Goal: Navigation & Orientation: Find specific page/section

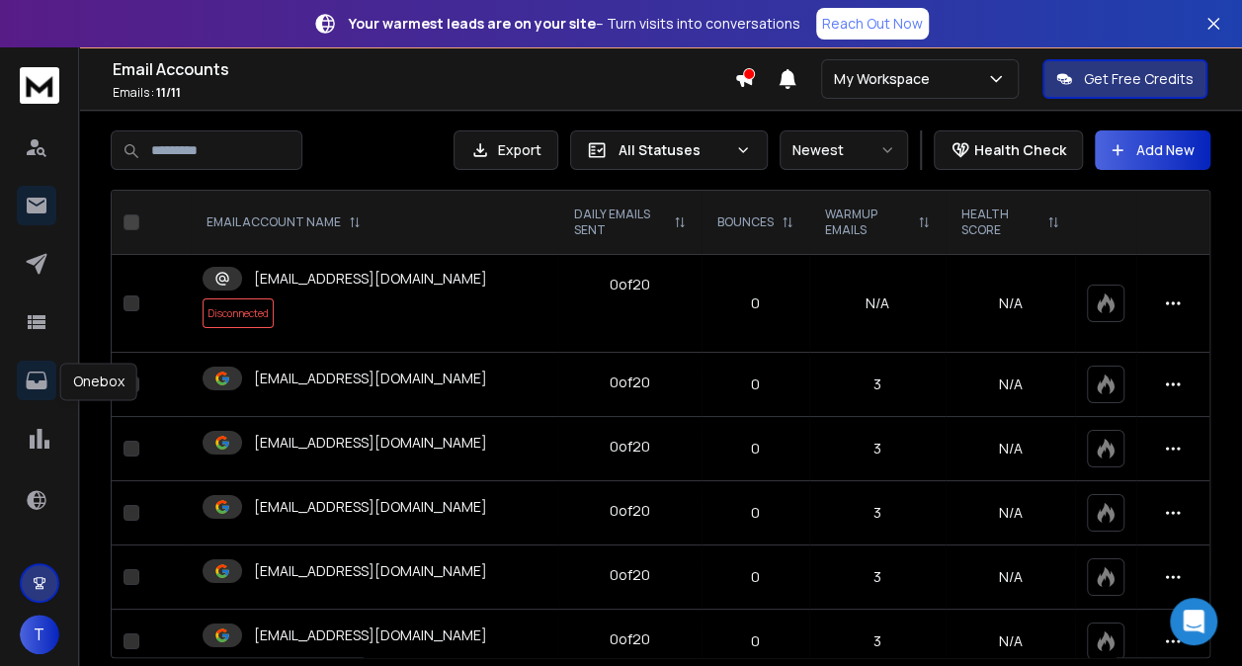
click at [49, 391] on link at bounding box center [37, 381] width 40 height 40
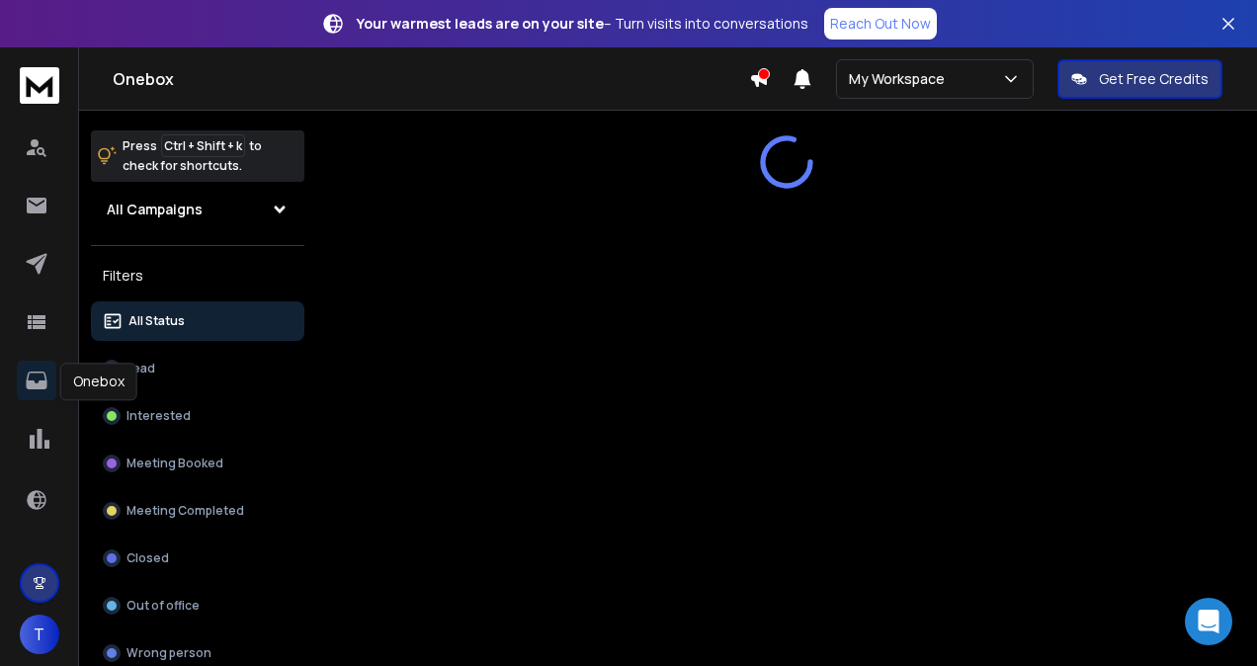
click at [49, 391] on link at bounding box center [37, 381] width 40 height 40
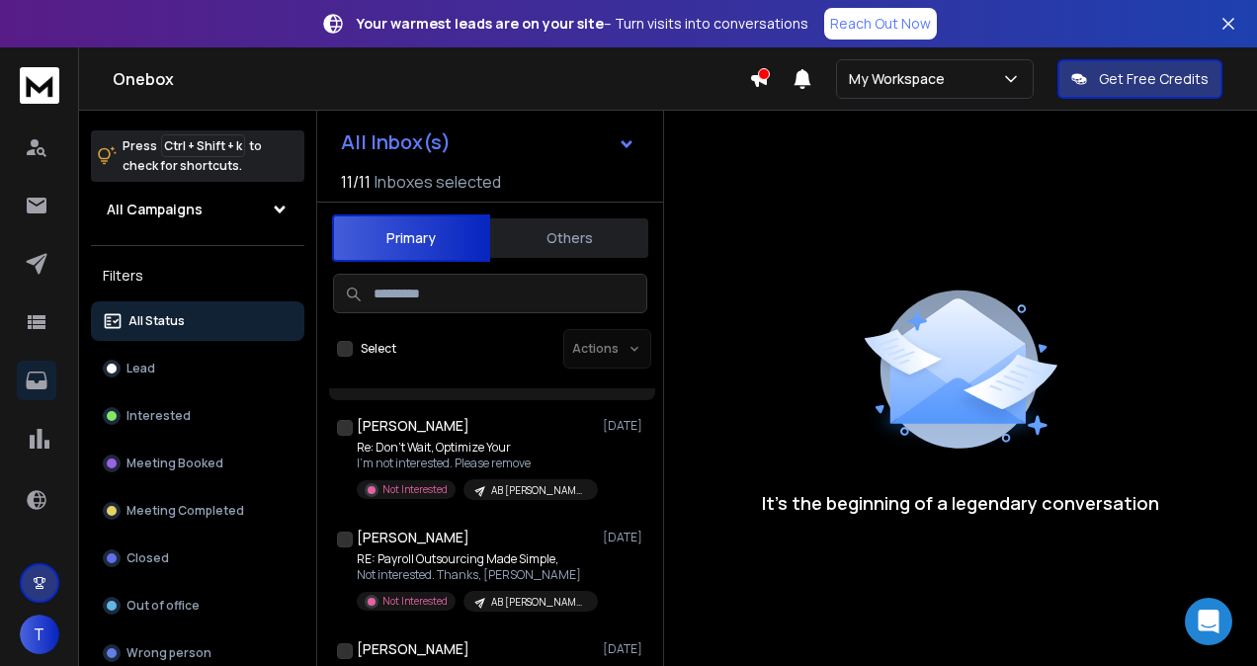
scroll to position [146, 0]
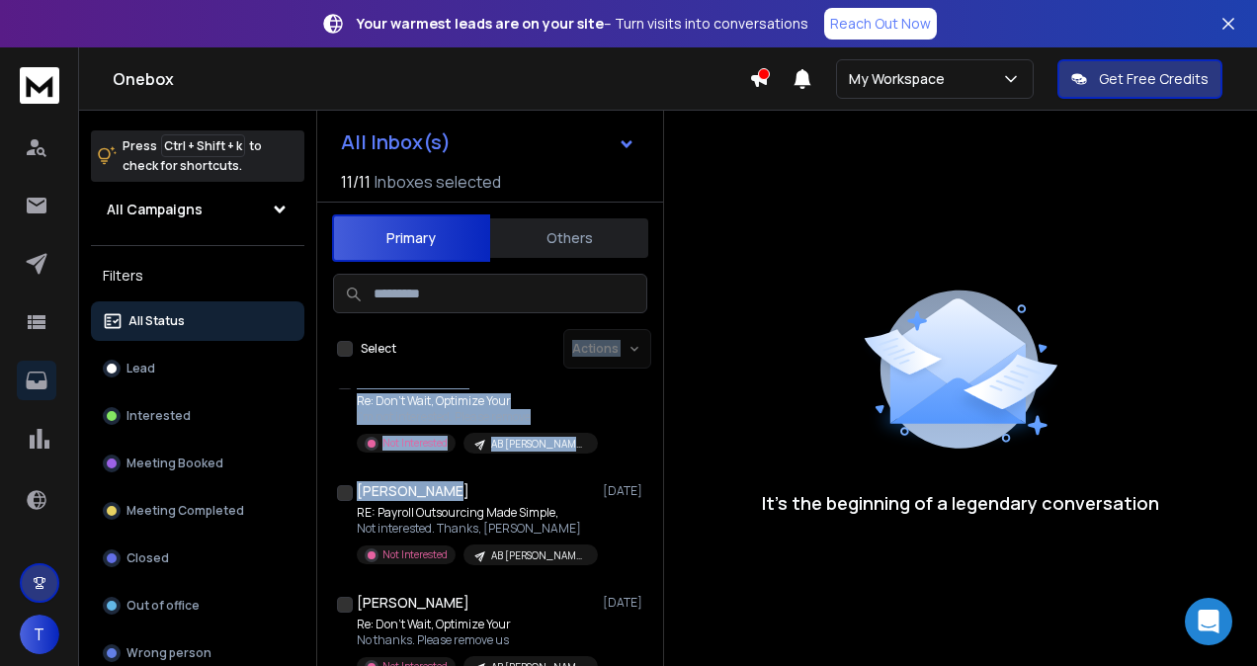
drag, startPoint x: 516, startPoint y: 498, endPoint x: 439, endPoint y: 357, distance: 160.9
click at [439, 357] on div "Select Actions [PERSON_NAME] [DATE] RE: Payroll Outsourcing Made Simple, Please…" at bounding box center [490, 573] width 346 height 615
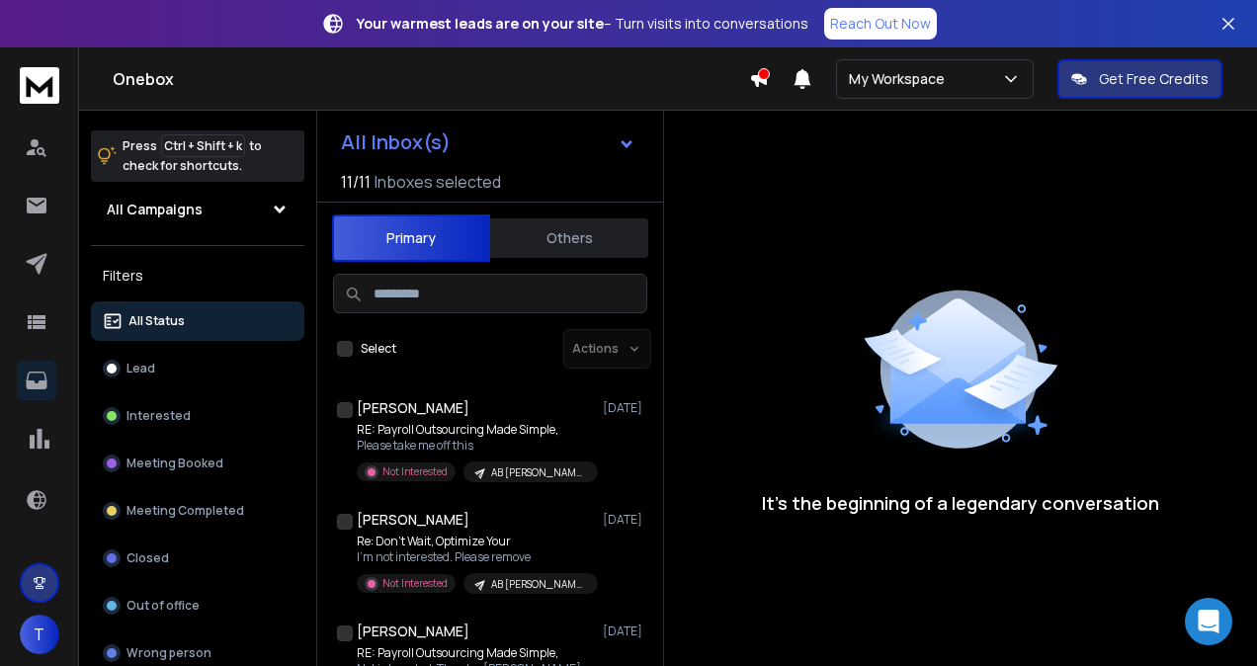
drag, startPoint x: 439, startPoint y: 357, endPoint x: 711, endPoint y: 412, distance: 278.2
click at [711, 412] on div "It’s the beginning of a legendary conversation" at bounding box center [960, 394] width 593 height 566
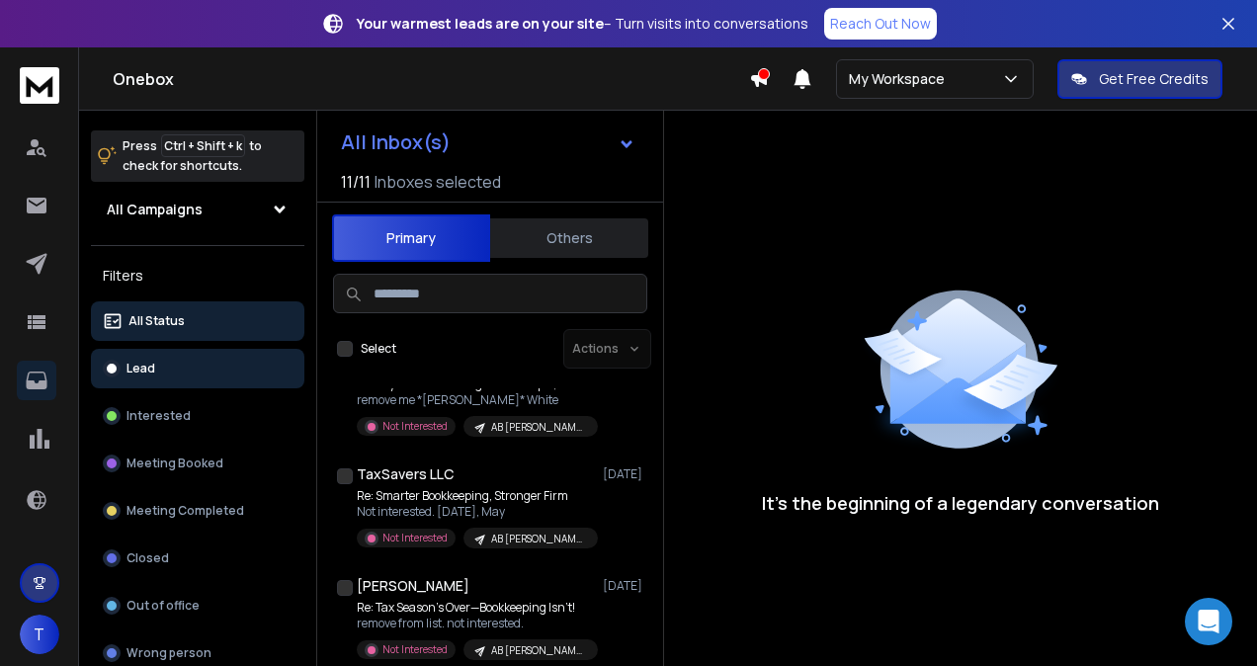
scroll to position [1168, 0]
click at [650, 602] on div "[PERSON_NAME] [DATE] RE: Payroll Outsourcing Made Simple, Please take me off th…" at bounding box center [490, 634] width 346 height 493
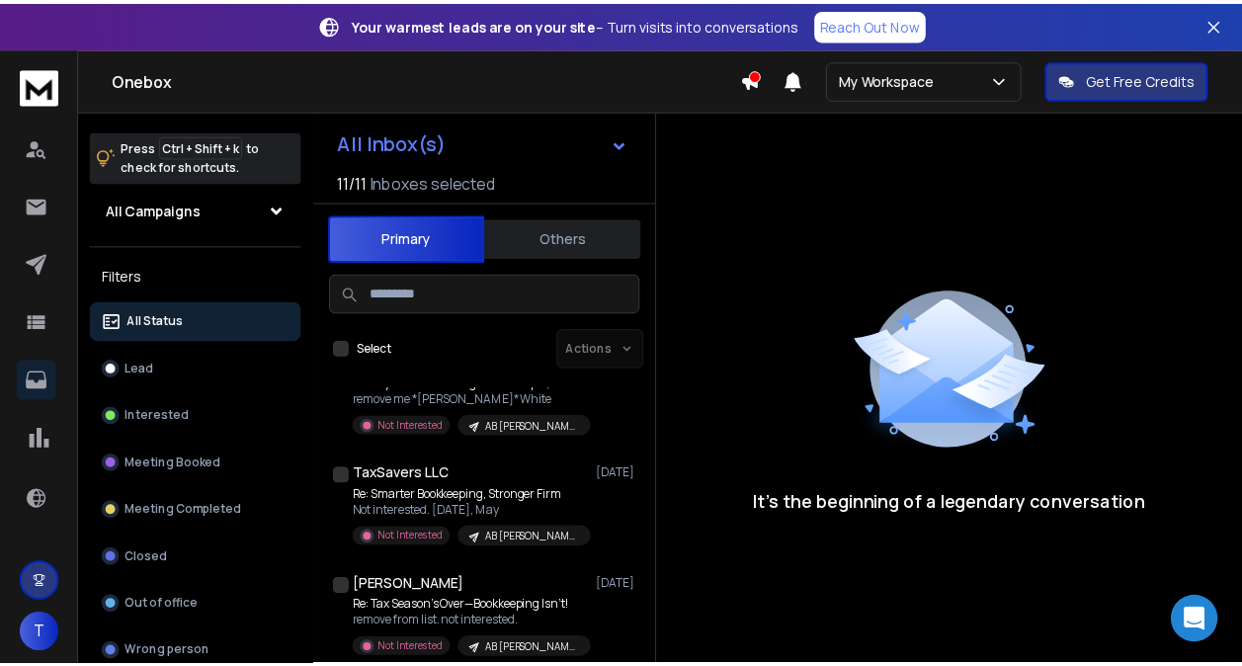
scroll to position [1166, 0]
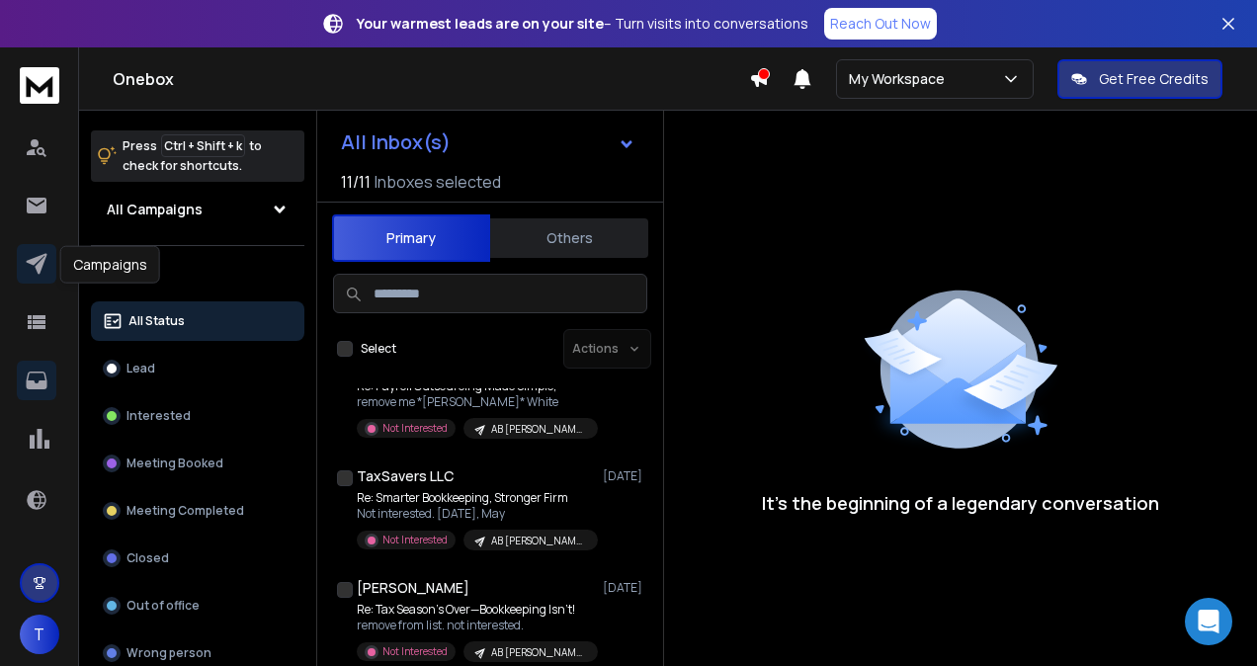
click at [36, 273] on icon at bounding box center [37, 264] width 24 height 24
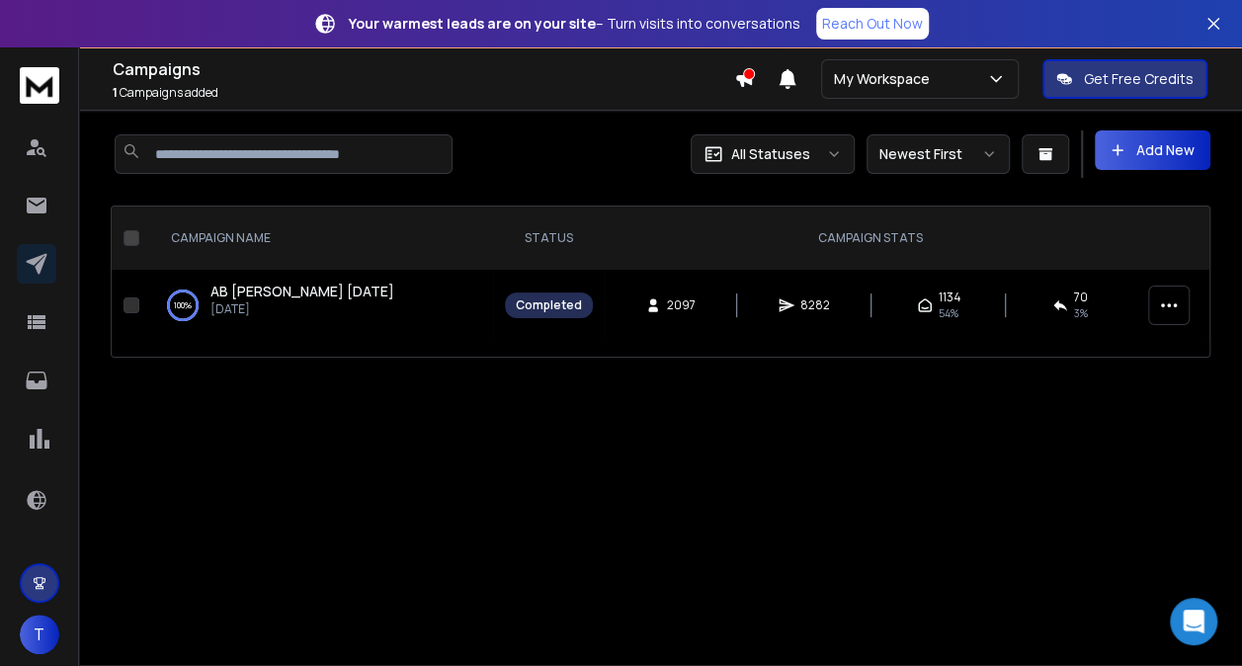
click at [257, 294] on span "AB [PERSON_NAME] [DATE]" at bounding box center [302, 291] width 184 height 19
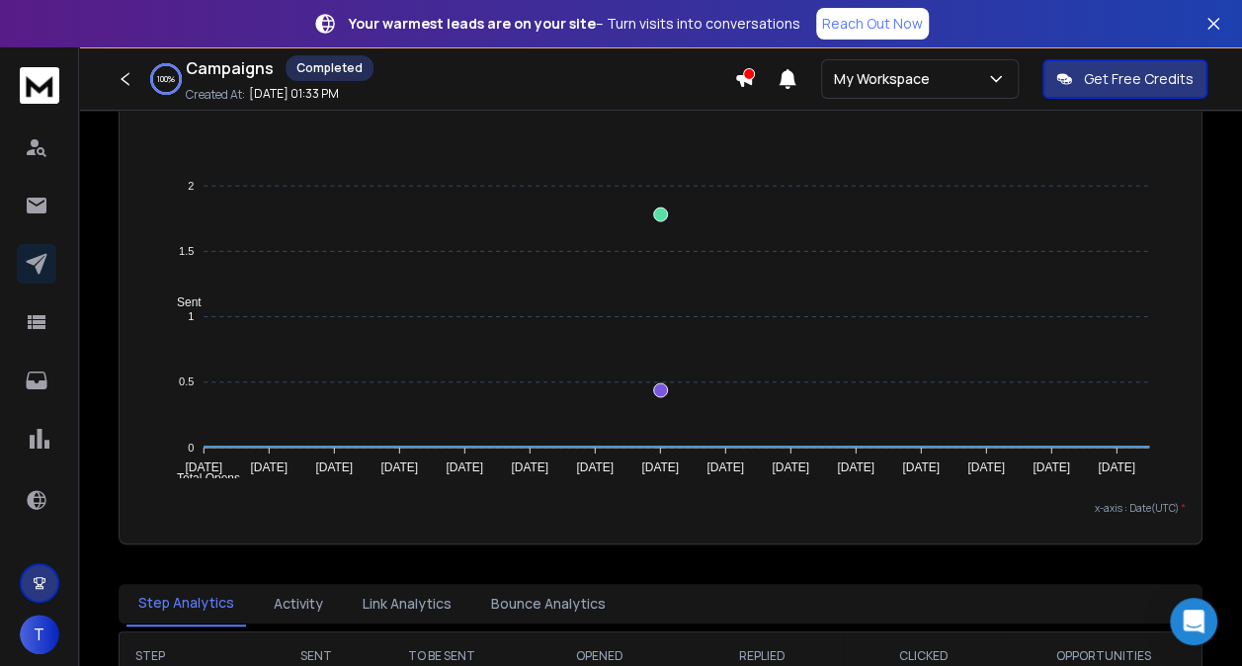
scroll to position [445, 0]
click at [30, 431] on icon at bounding box center [40, 439] width 30 height 30
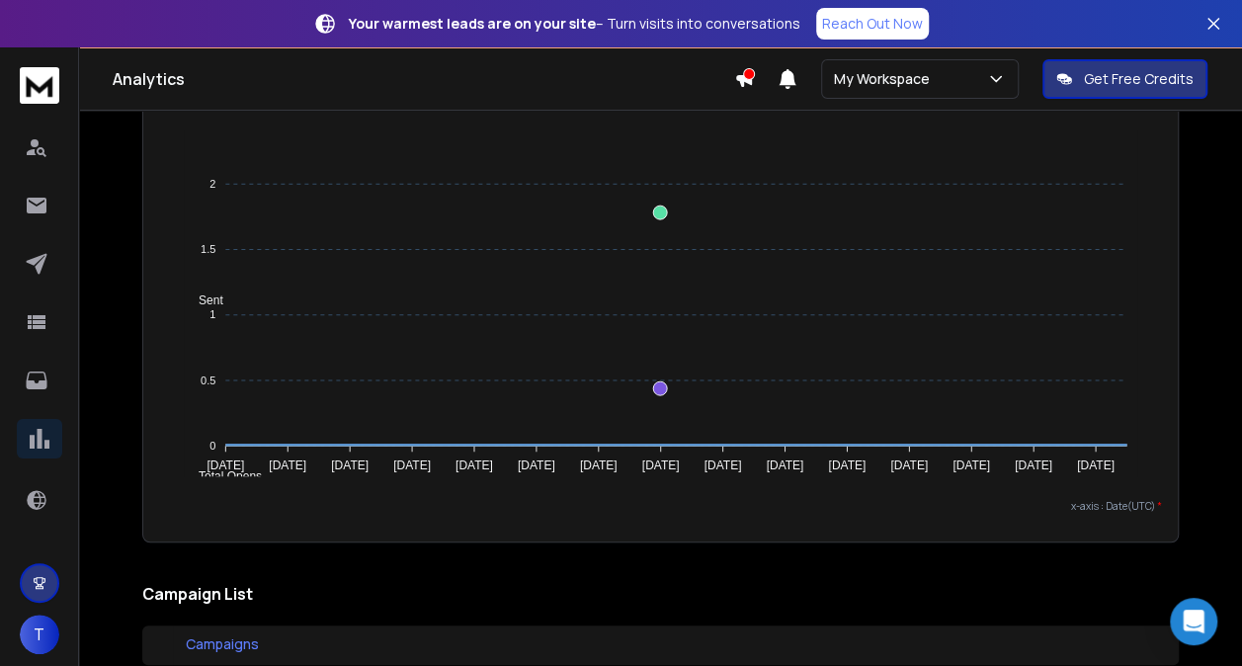
scroll to position [337, 0]
